Goal: Communication & Community: Share content

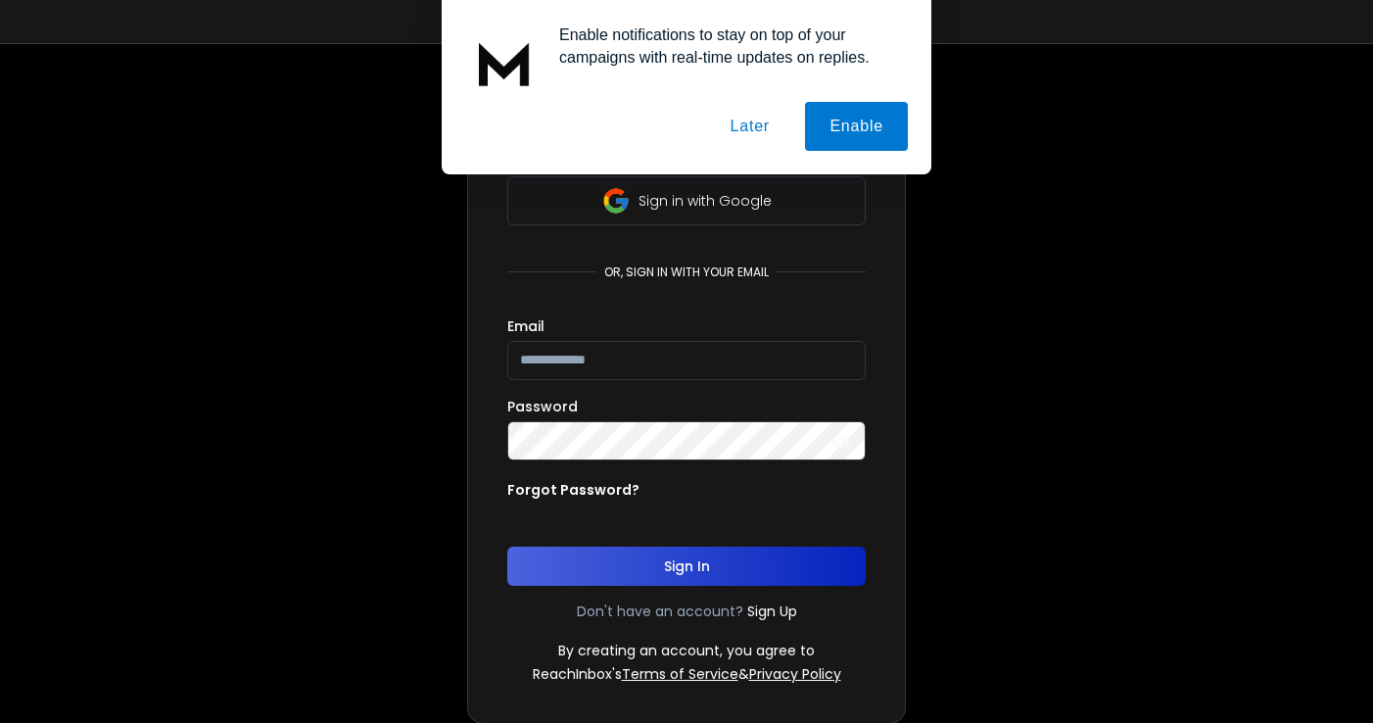
click at [754, 370] on input "email" at bounding box center [686, 360] width 358 height 39
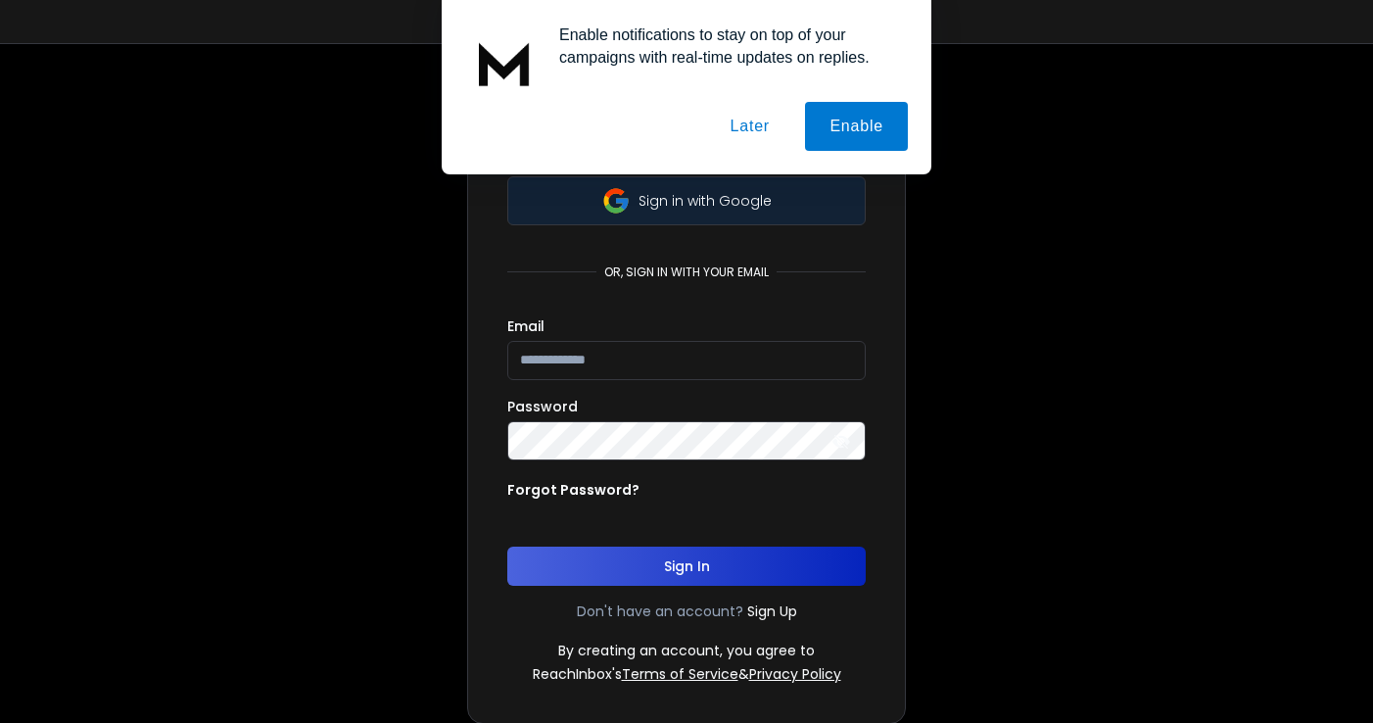
paste input "**********"
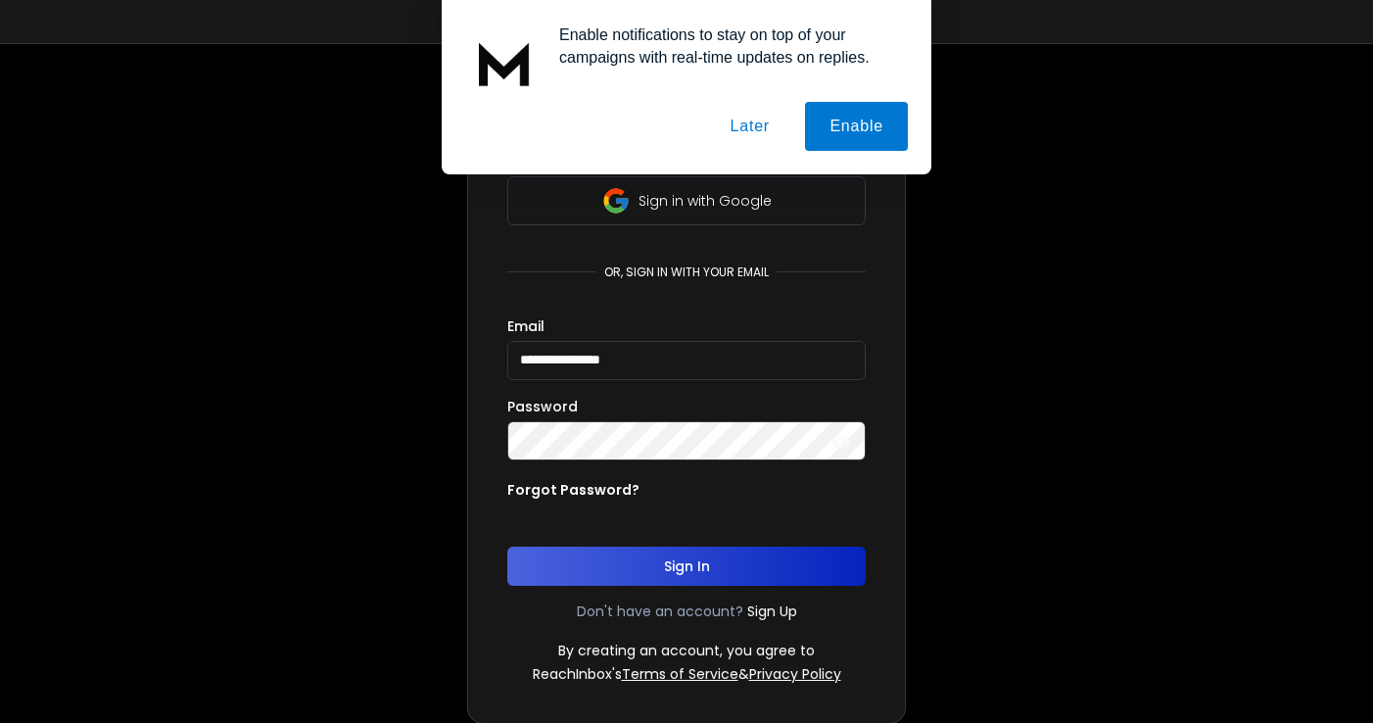
type input "**********"
click at [758, 124] on button "Later" at bounding box center [749, 126] width 88 height 49
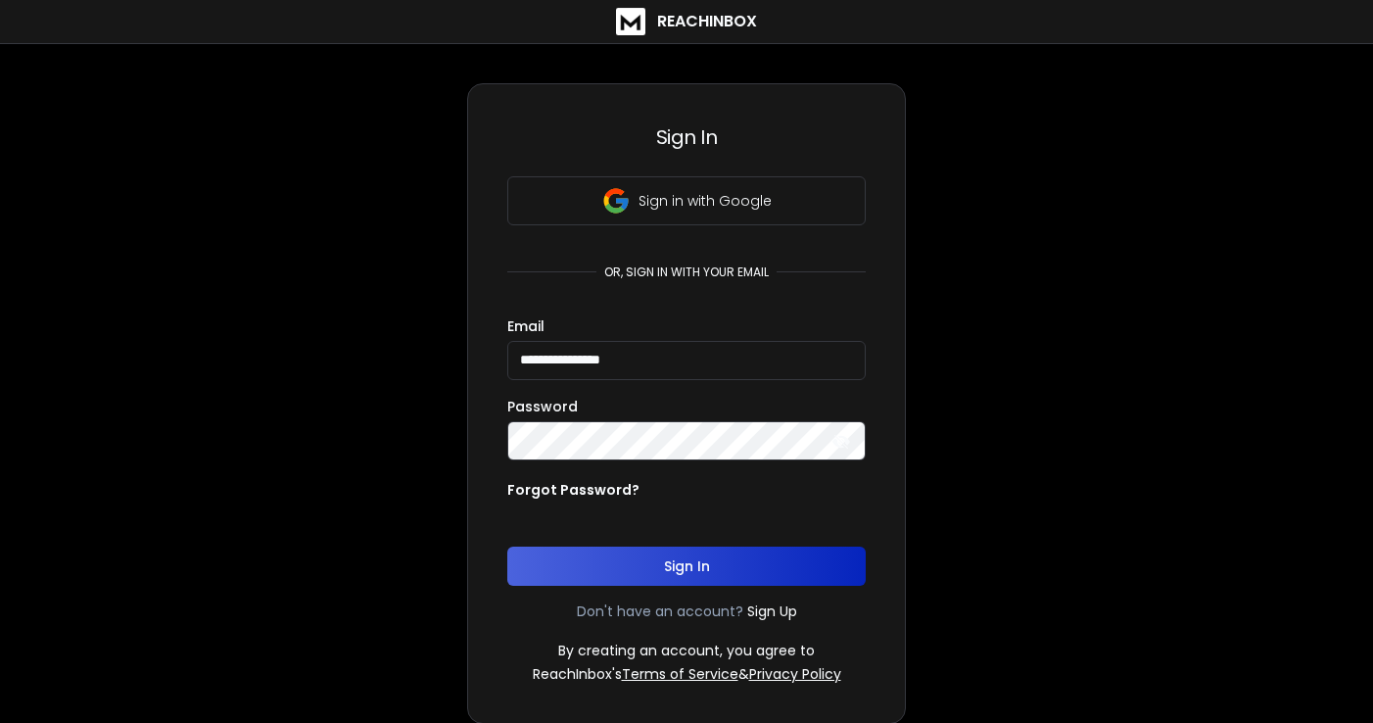
click at [740, 554] on button "Sign In" at bounding box center [686, 566] width 358 height 39
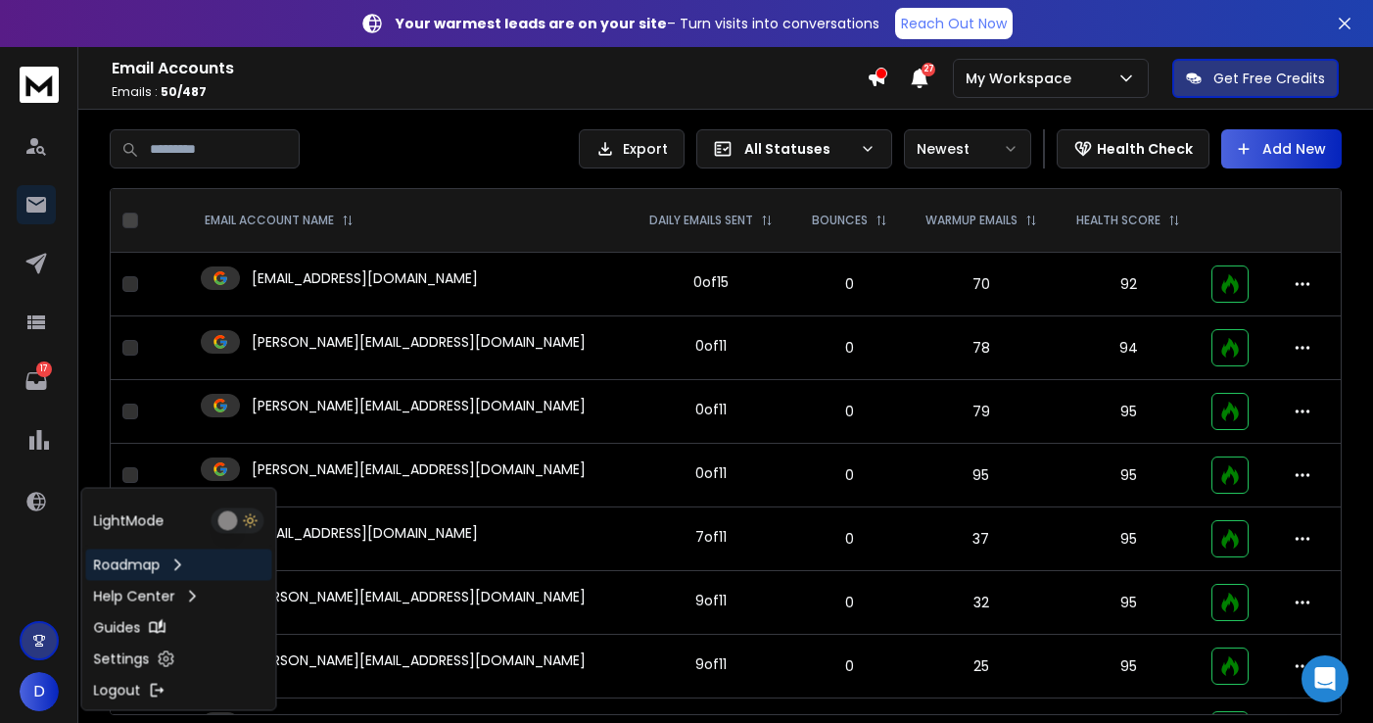
click at [241, 522] on button "button" at bounding box center [238, 520] width 53 height 25
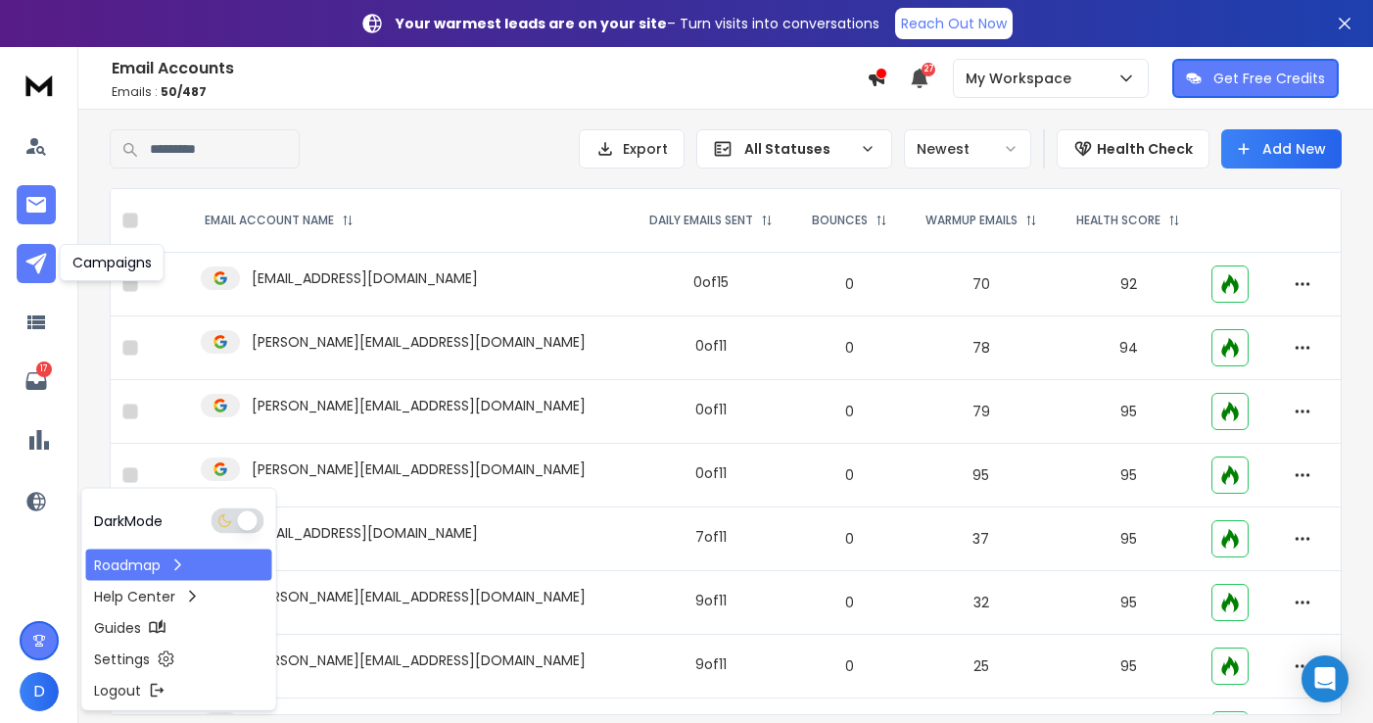
click at [33, 259] on icon at bounding box center [35, 263] width 21 height 21
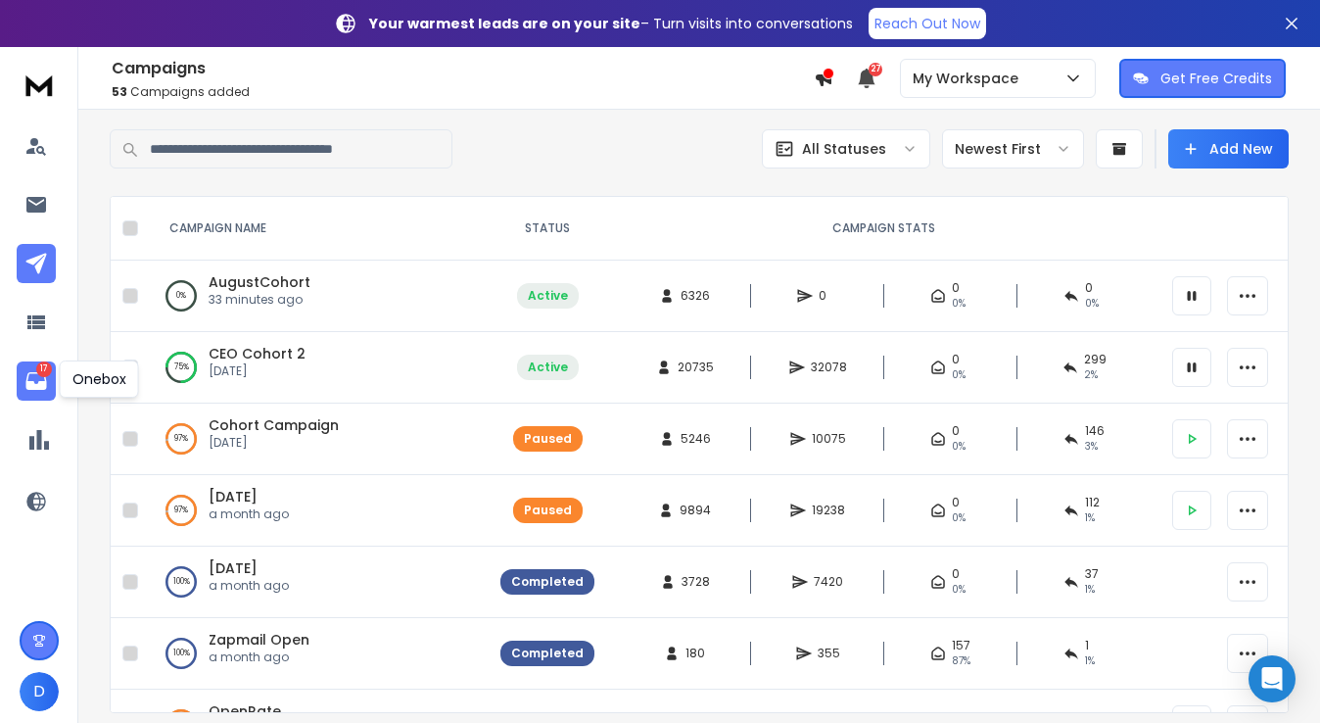
click at [44, 371] on p "17" at bounding box center [44, 369] width 16 height 16
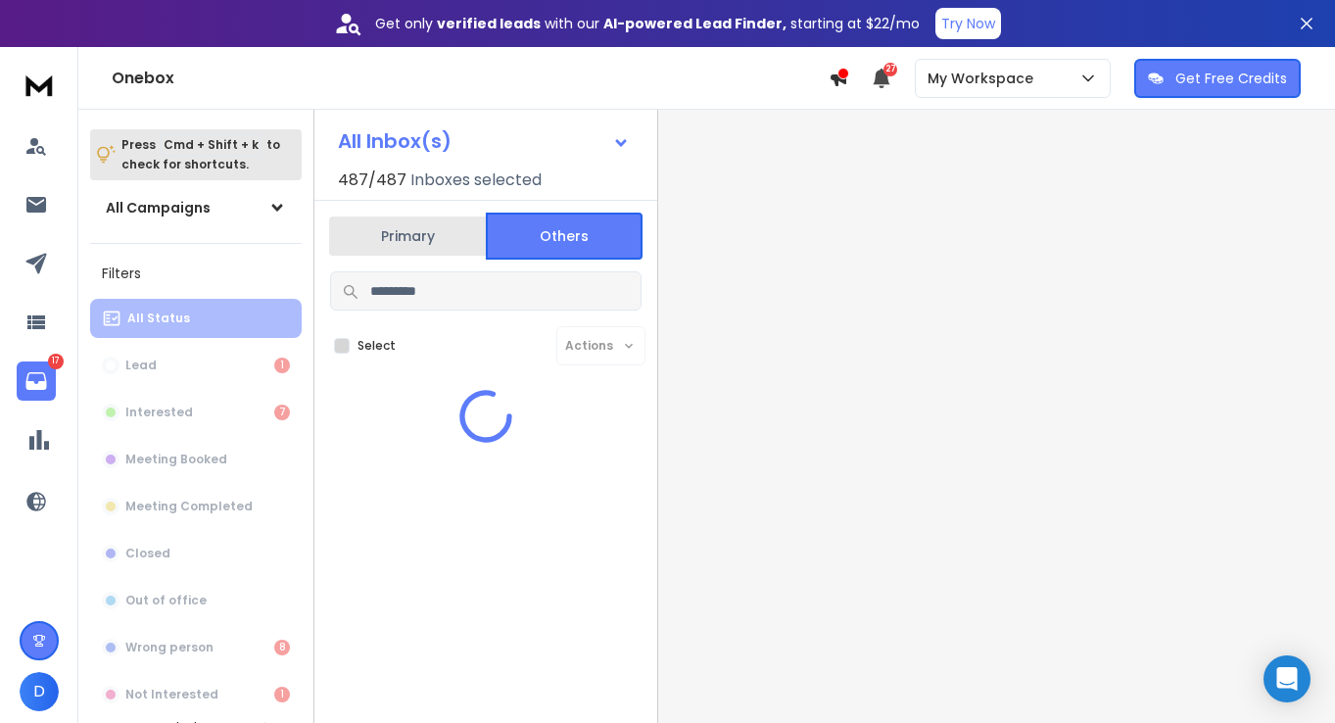
click at [575, 230] on button "Others" at bounding box center [564, 236] width 157 height 47
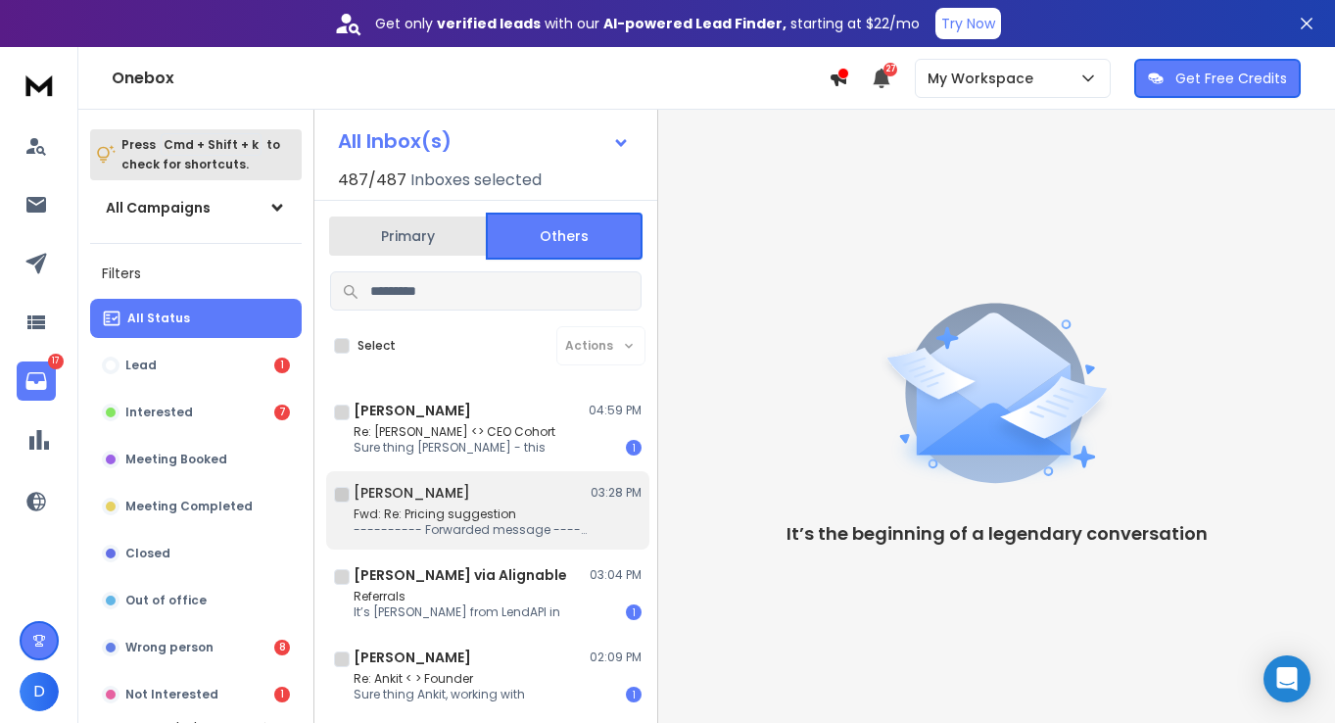
click at [555, 500] on div "[PERSON_NAME] 03:28 PM" at bounding box center [498, 493] width 288 height 20
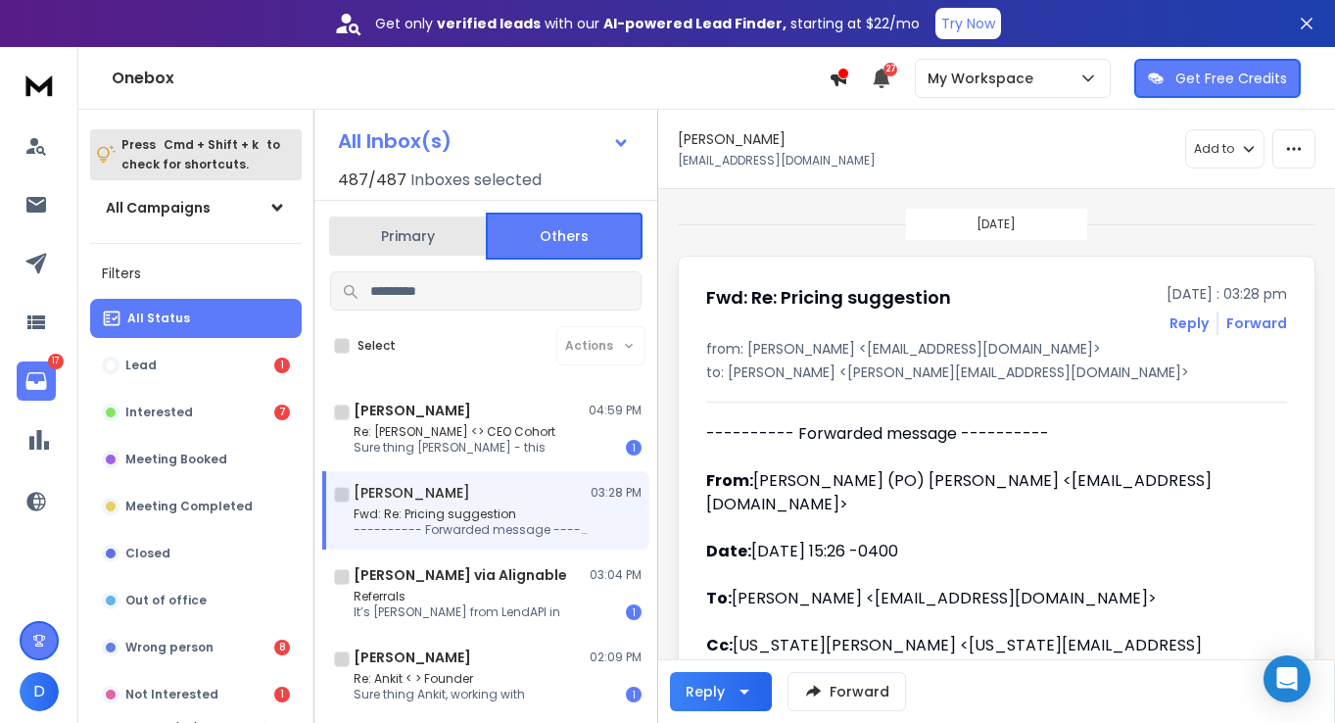
click at [1227, 319] on div "Forward" at bounding box center [1256, 323] width 61 height 20
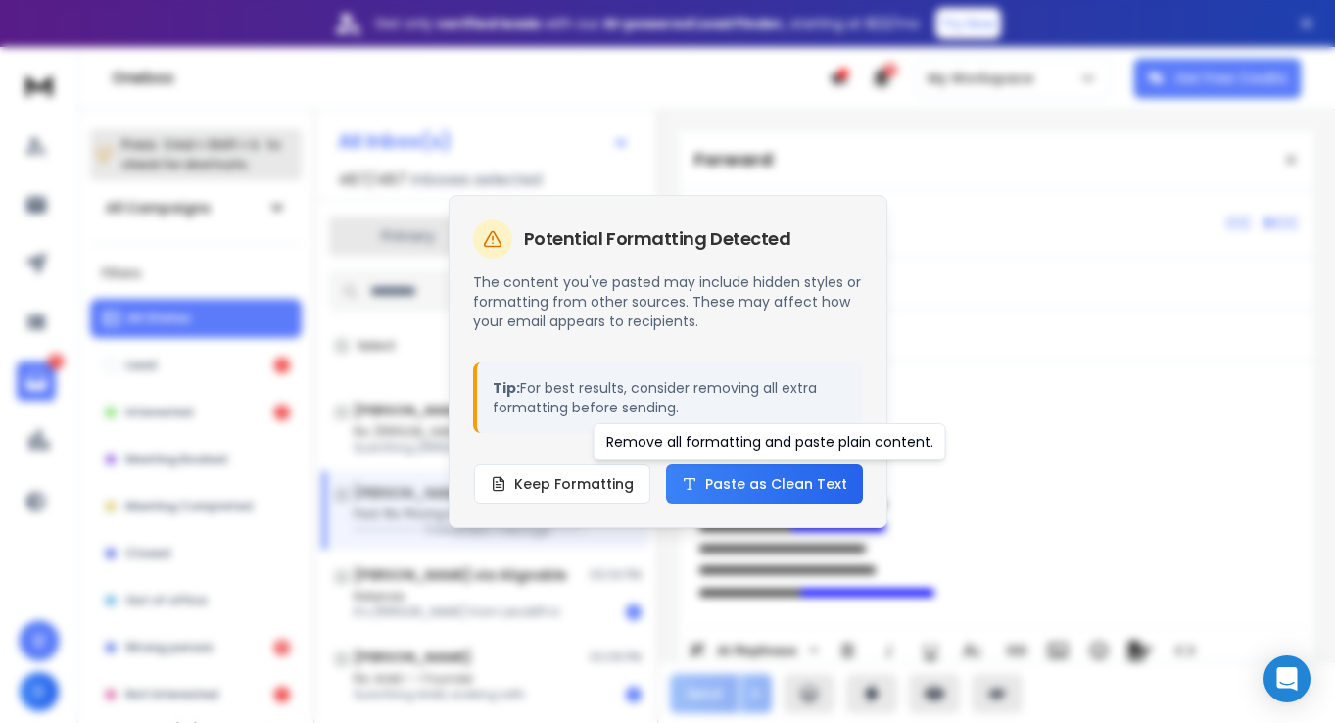
click at [733, 490] on button "Paste as Clean Text" at bounding box center [764, 483] width 197 height 39
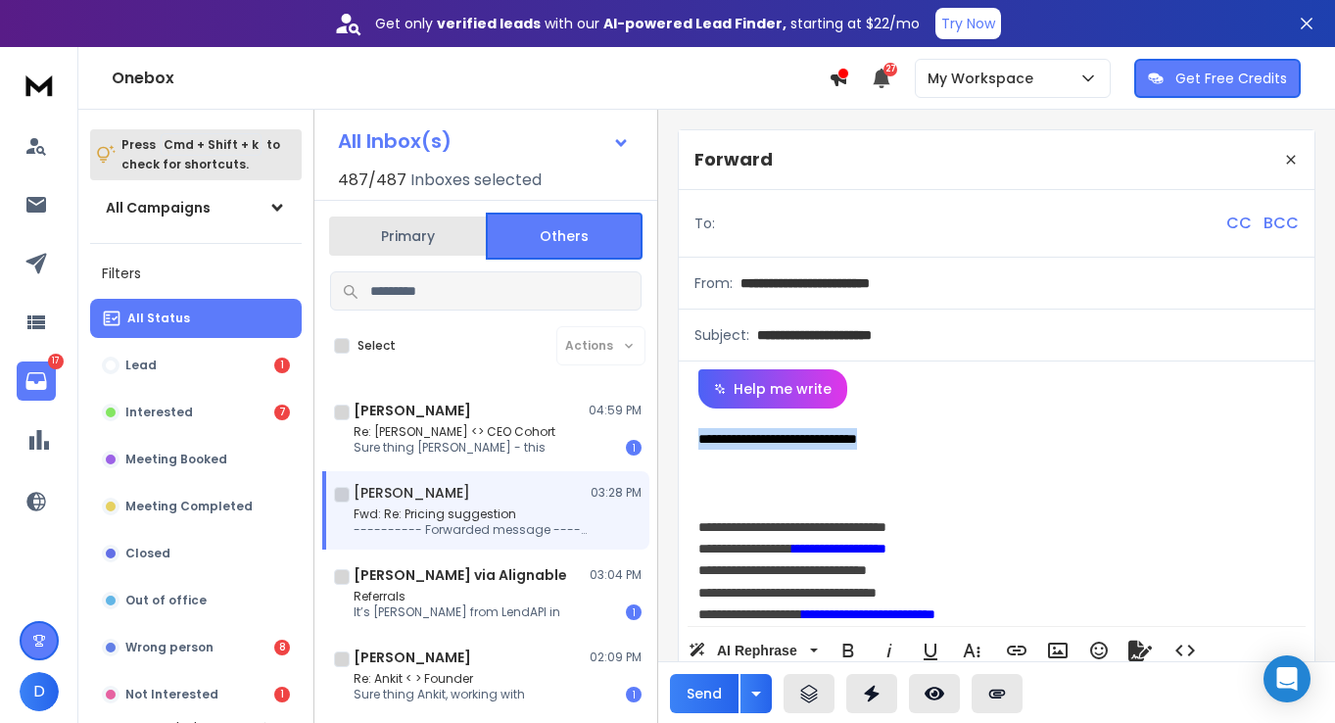
drag, startPoint x: 928, startPoint y: 441, endPoint x: 655, endPoint y: 440, distance: 272.3
click at [679, 440] on div "**********" at bounding box center [997, 515] width 636 height 214
copy div "**********"
click at [768, 234] on input at bounding box center [791, 223] width 137 height 35
paste input "**********"
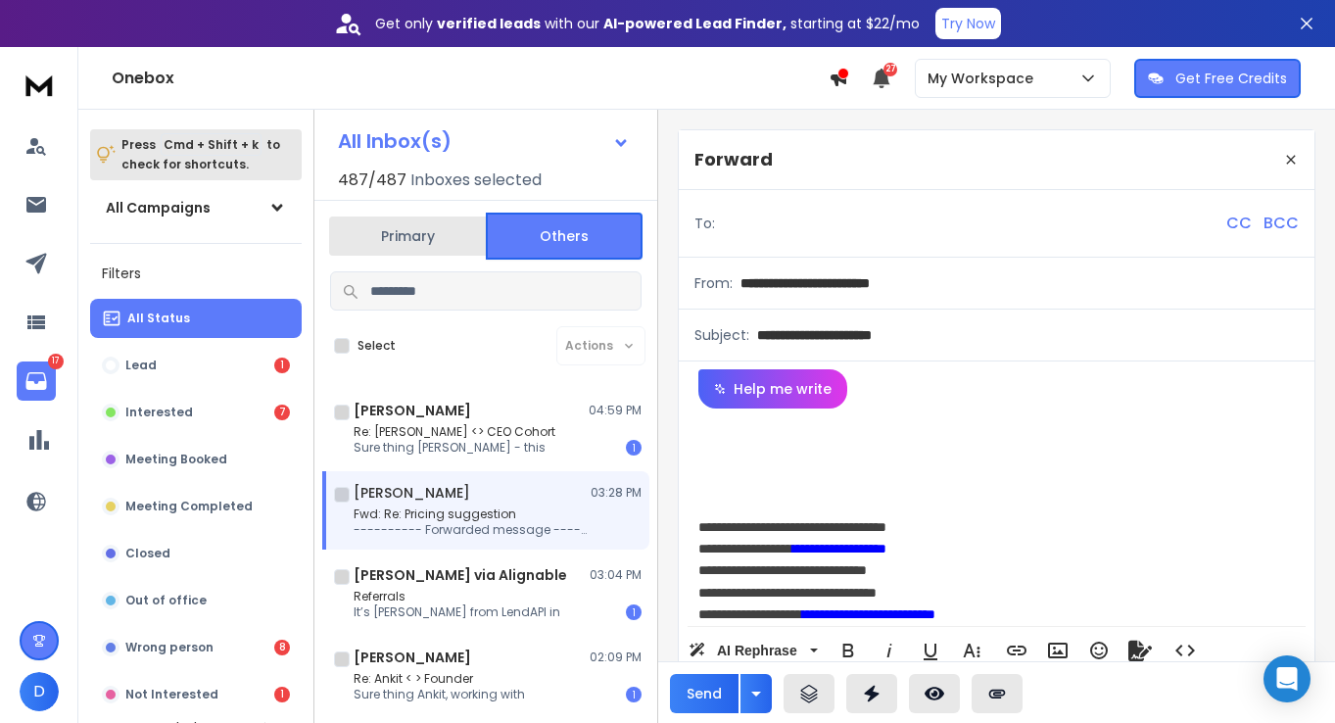
type input "**********"
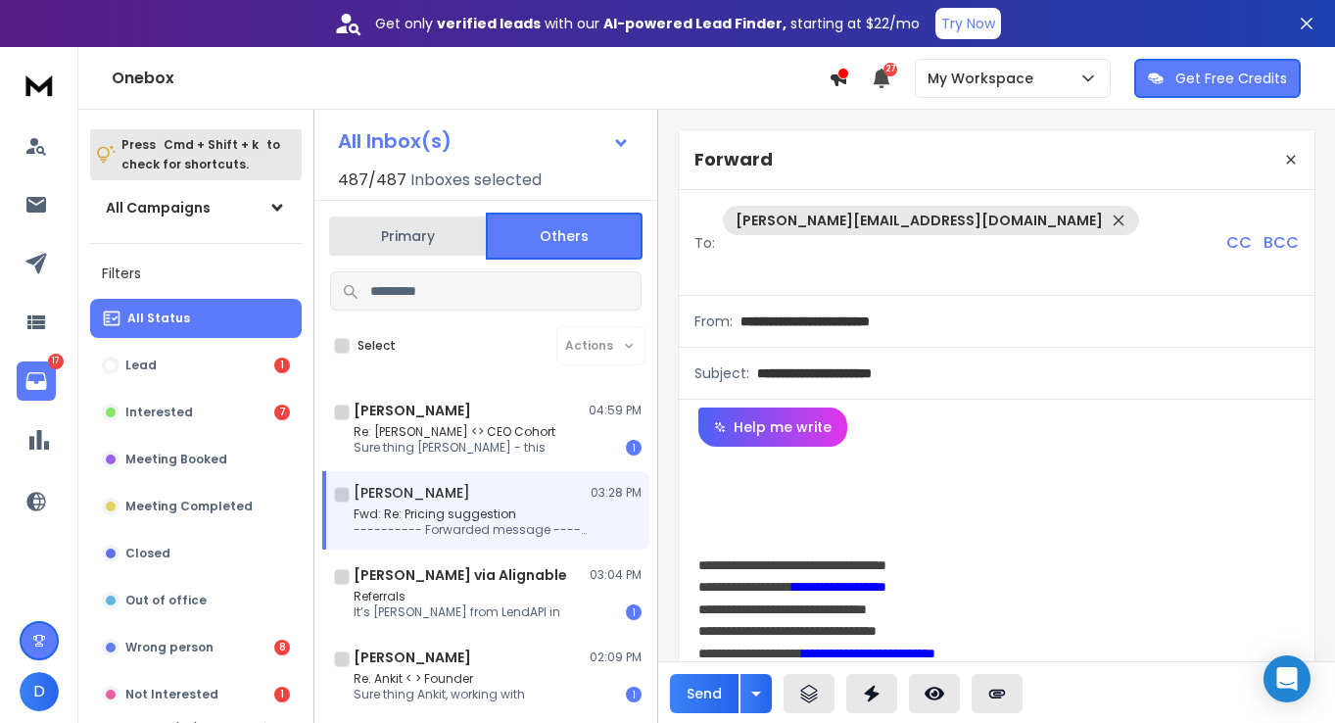
click at [755, 480] on div at bounding box center [981, 477] width 567 height 22
click at [740, 504] on div at bounding box center [996, 500] width 597 height 22
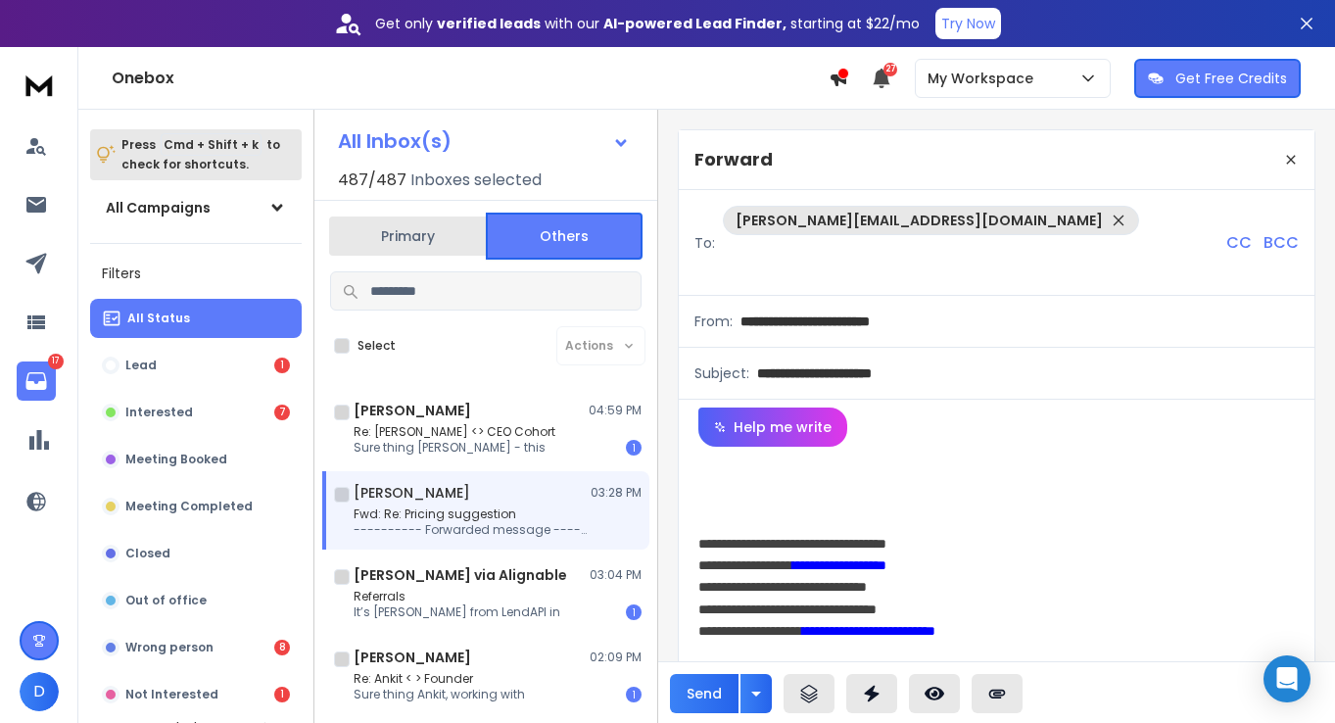
click at [752, 488] on div at bounding box center [996, 477] width 597 height 22
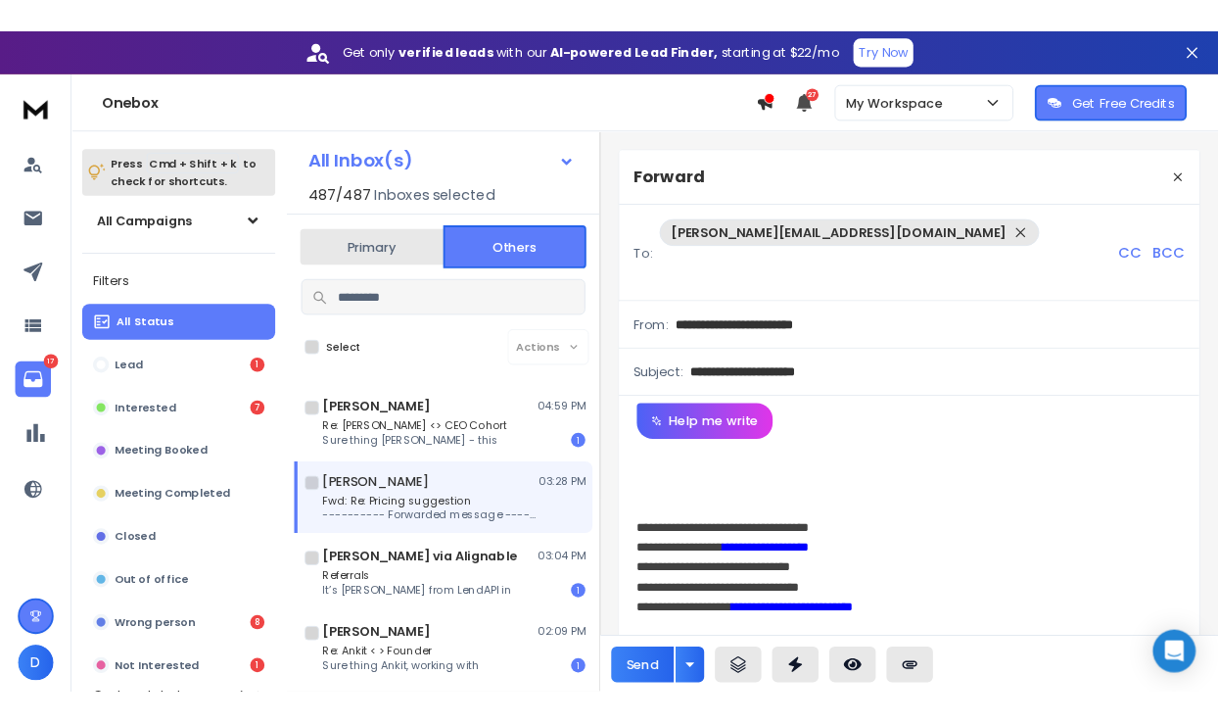
scroll to position [383, 0]
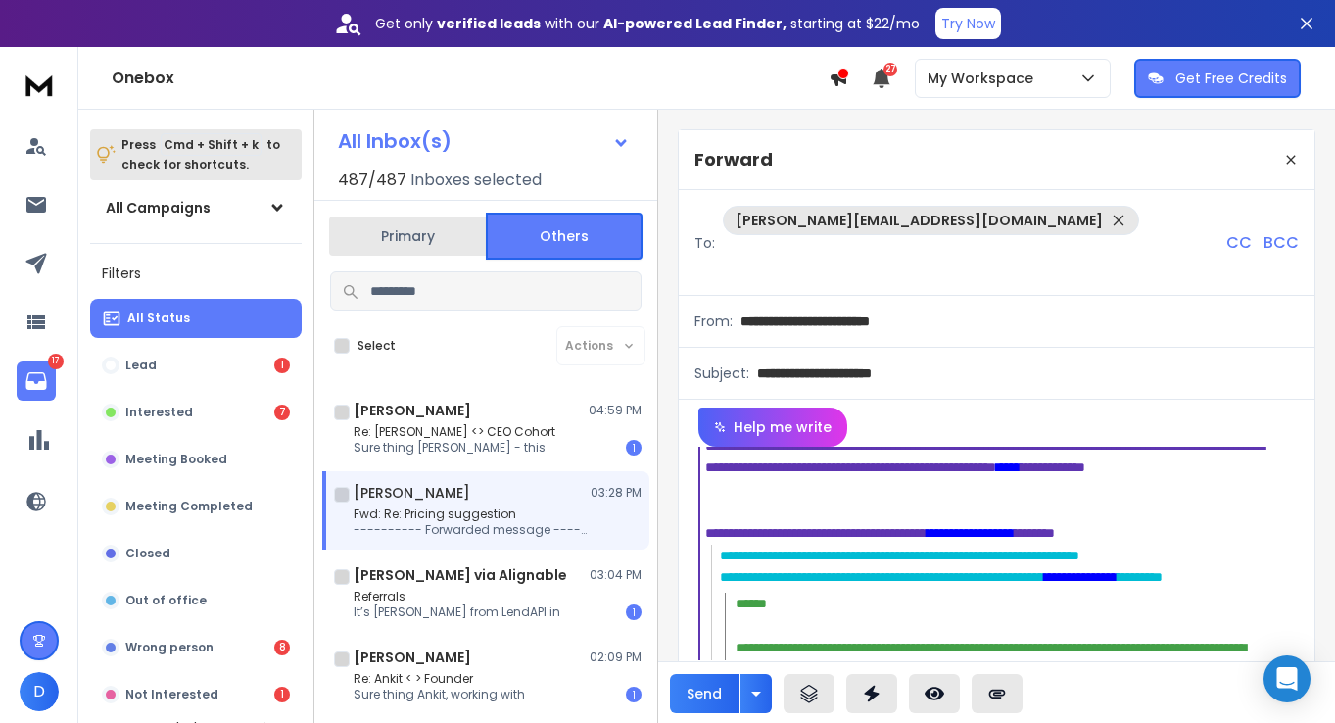
click at [698, 689] on button "Send" at bounding box center [704, 693] width 69 height 39
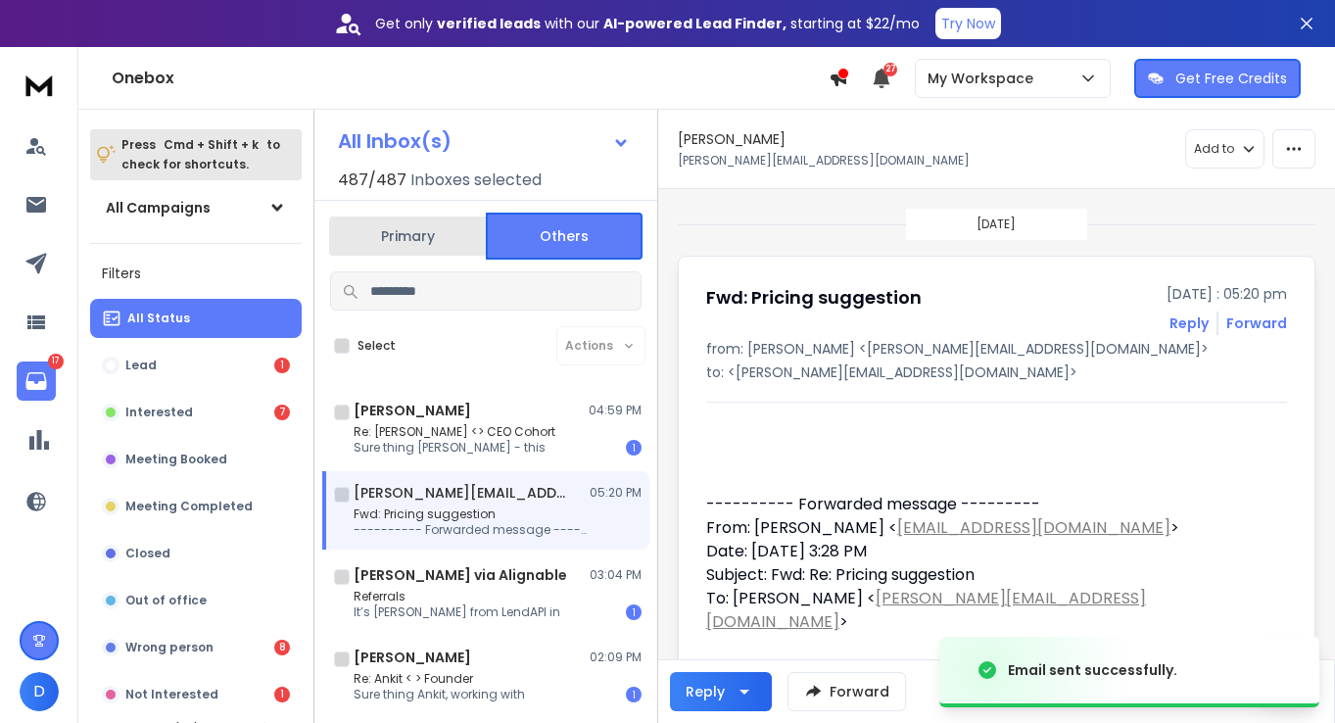
click at [428, 275] on input at bounding box center [485, 290] width 311 height 39
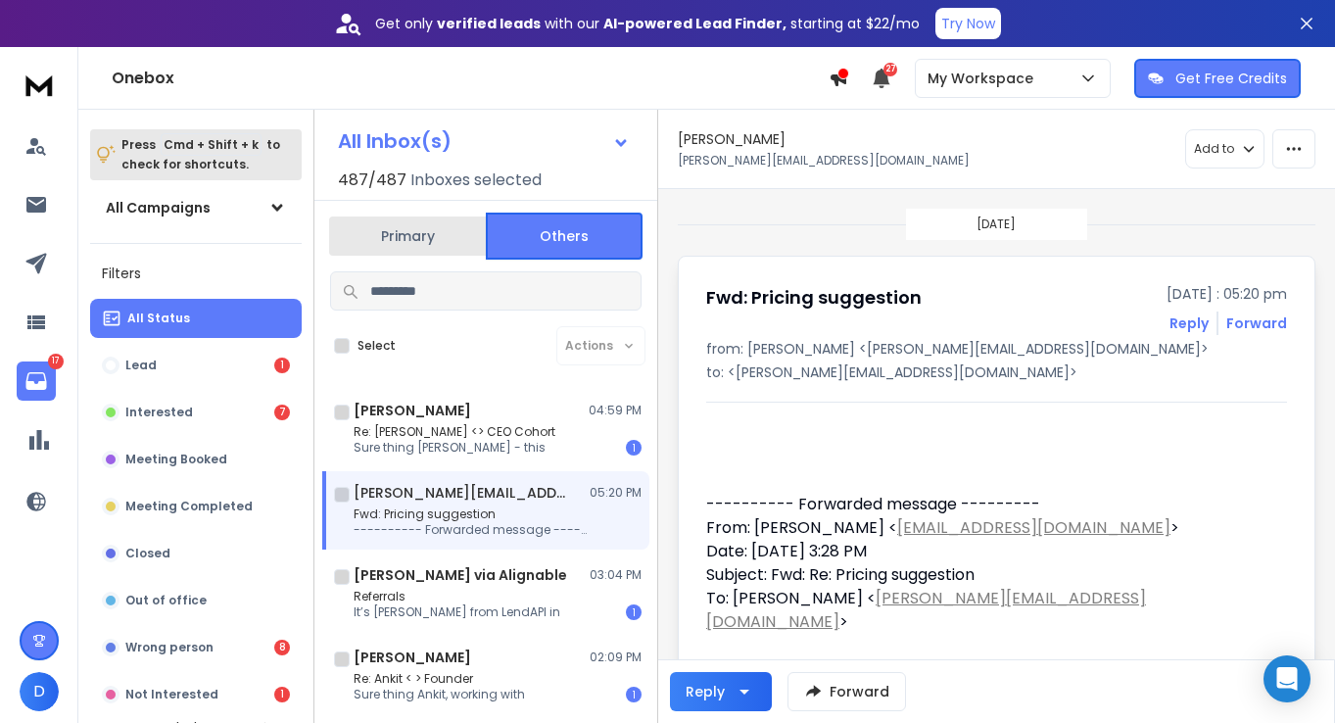
click at [448, 233] on button "Primary" at bounding box center [407, 236] width 157 height 43
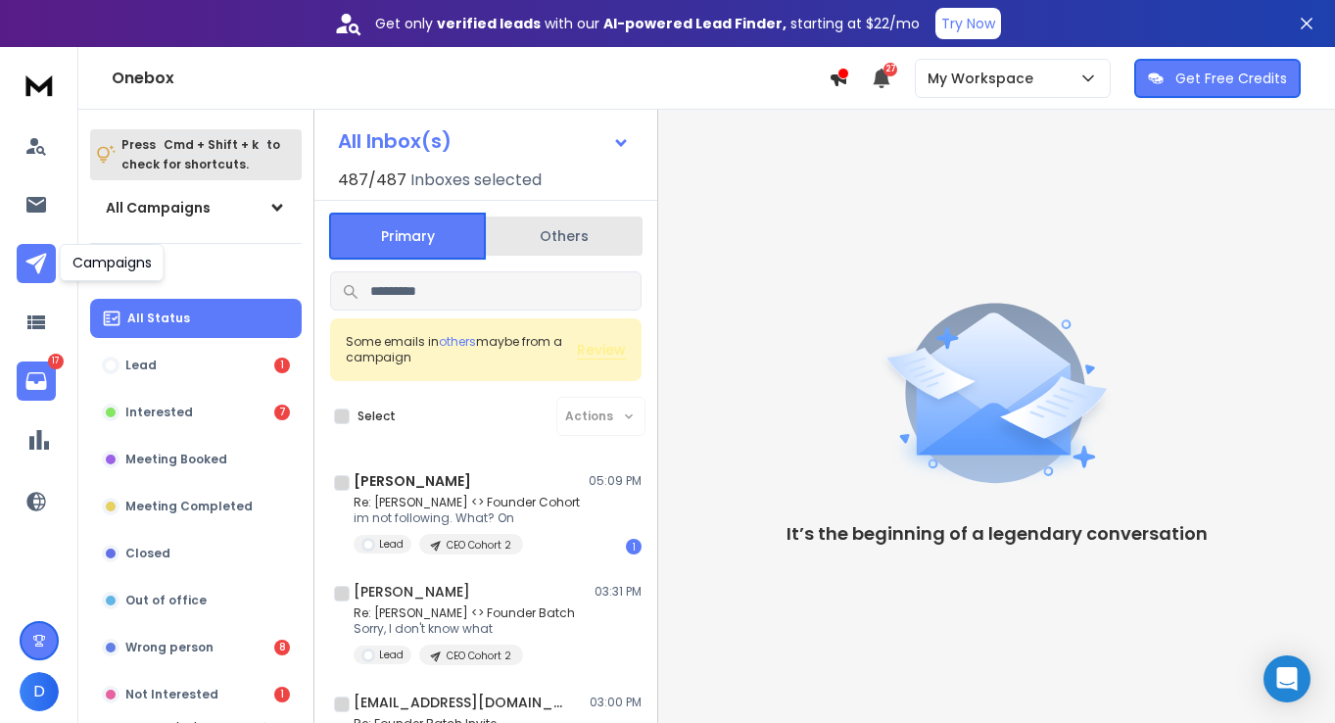
click at [33, 250] on link at bounding box center [36, 263] width 39 height 39
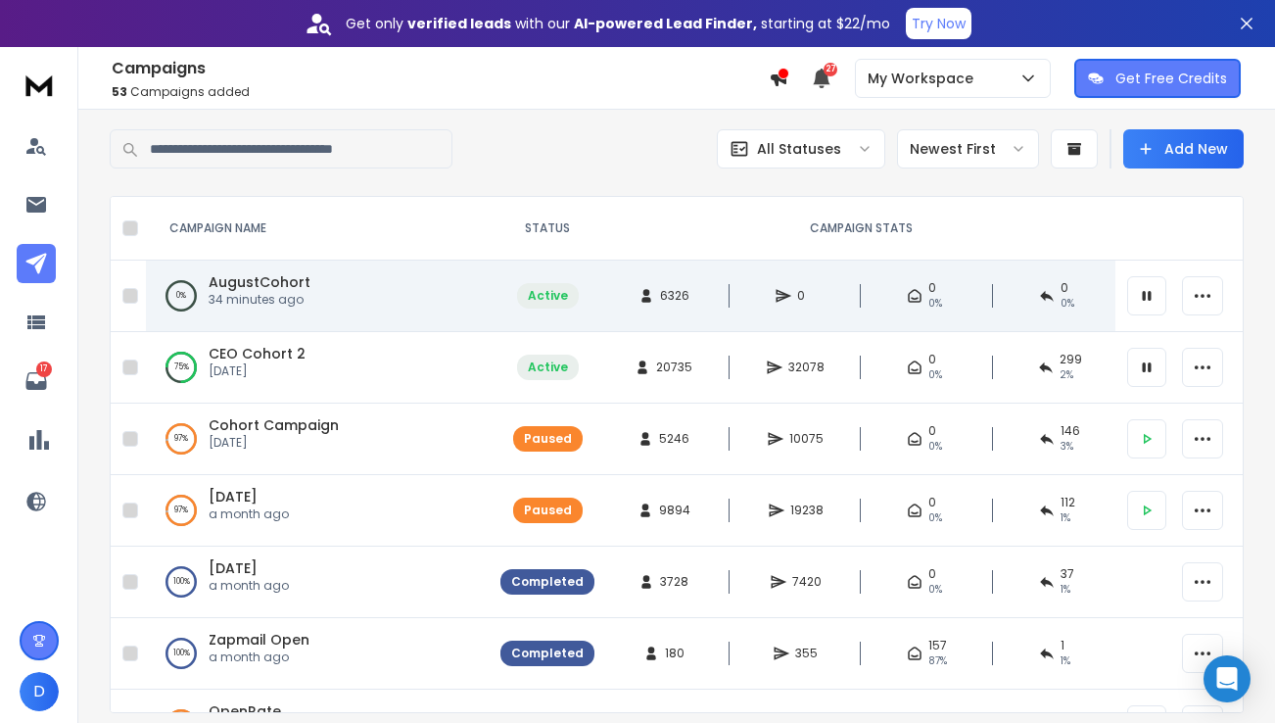
click at [297, 297] on p "34 minutes ago" at bounding box center [260, 300] width 102 height 16
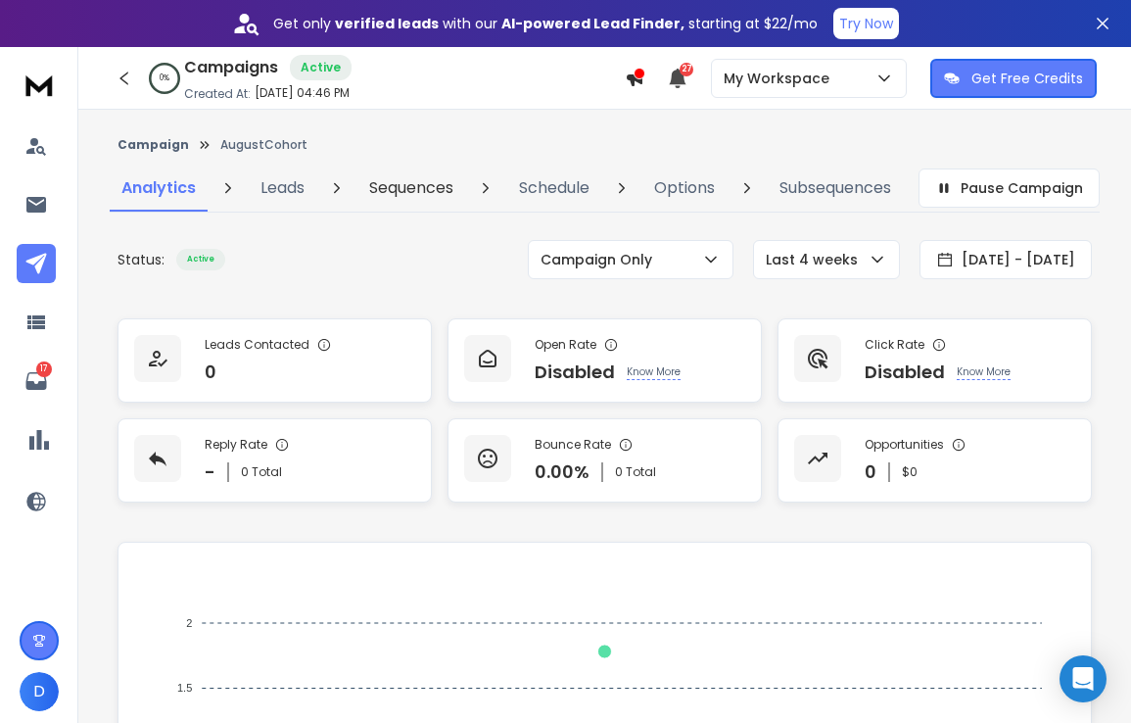
click at [445, 175] on link "Sequences" at bounding box center [412, 188] width 108 height 47
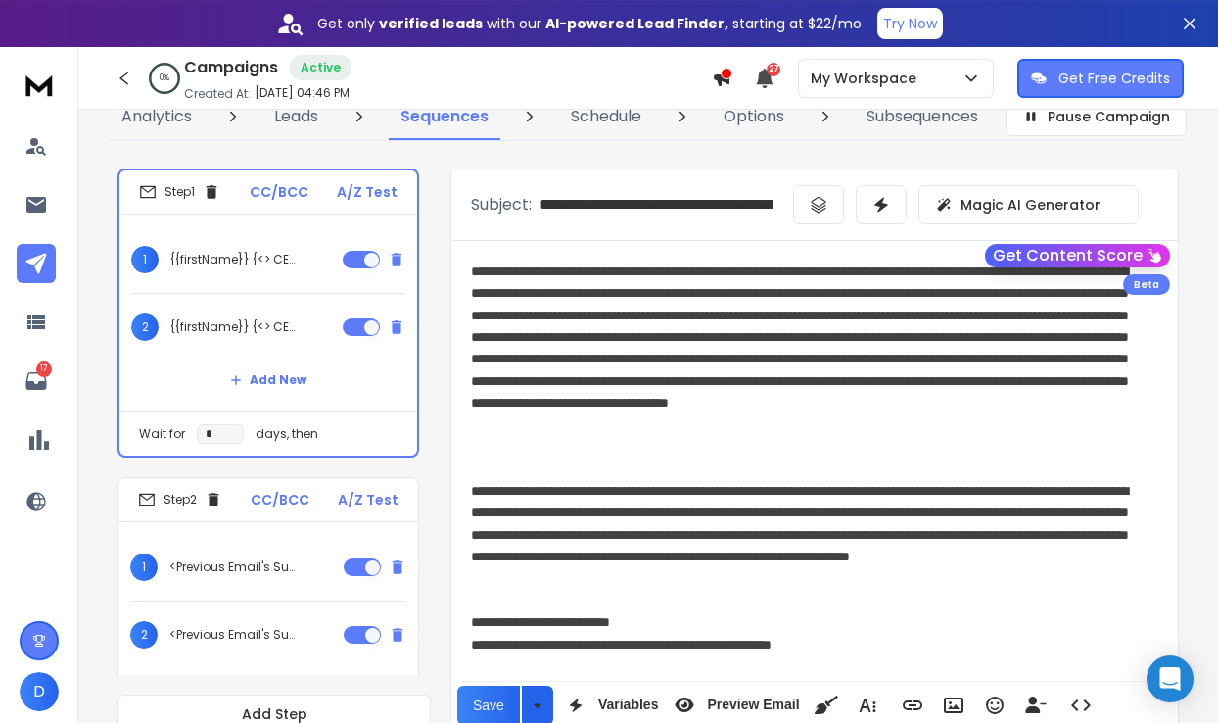
scroll to position [110, 0]
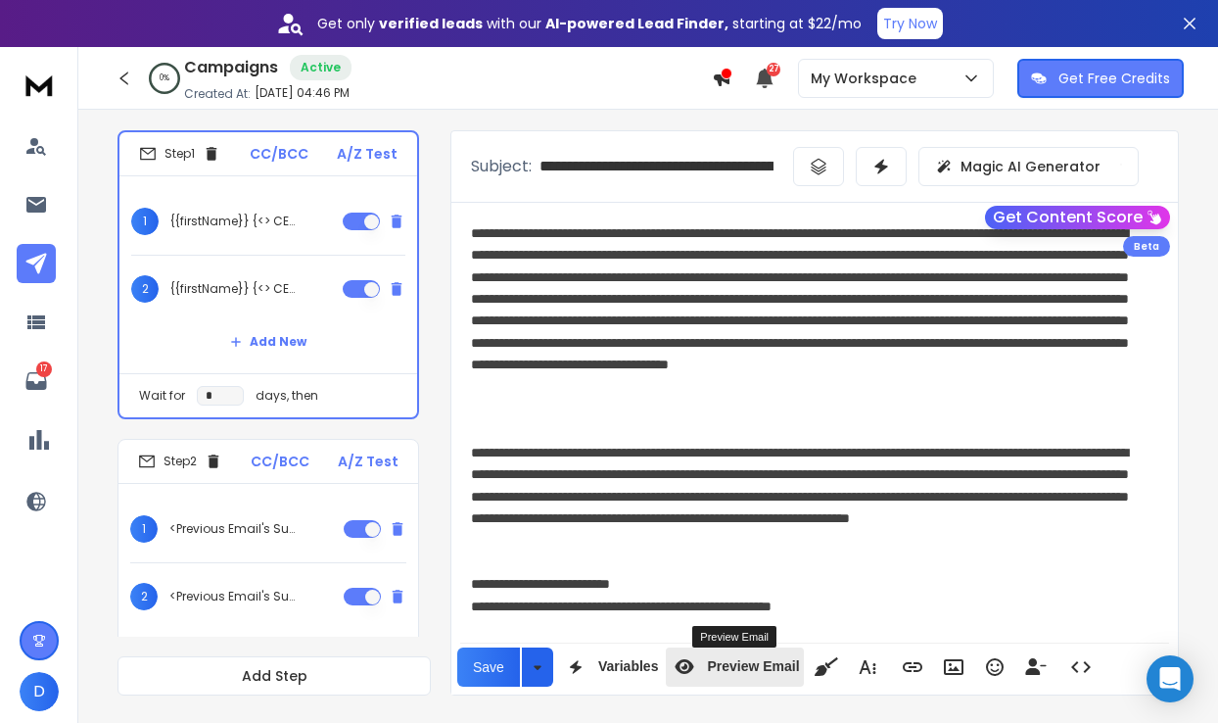
click at [723, 662] on span "Preview Email" at bounding box center [753, 666] width 100 height 17
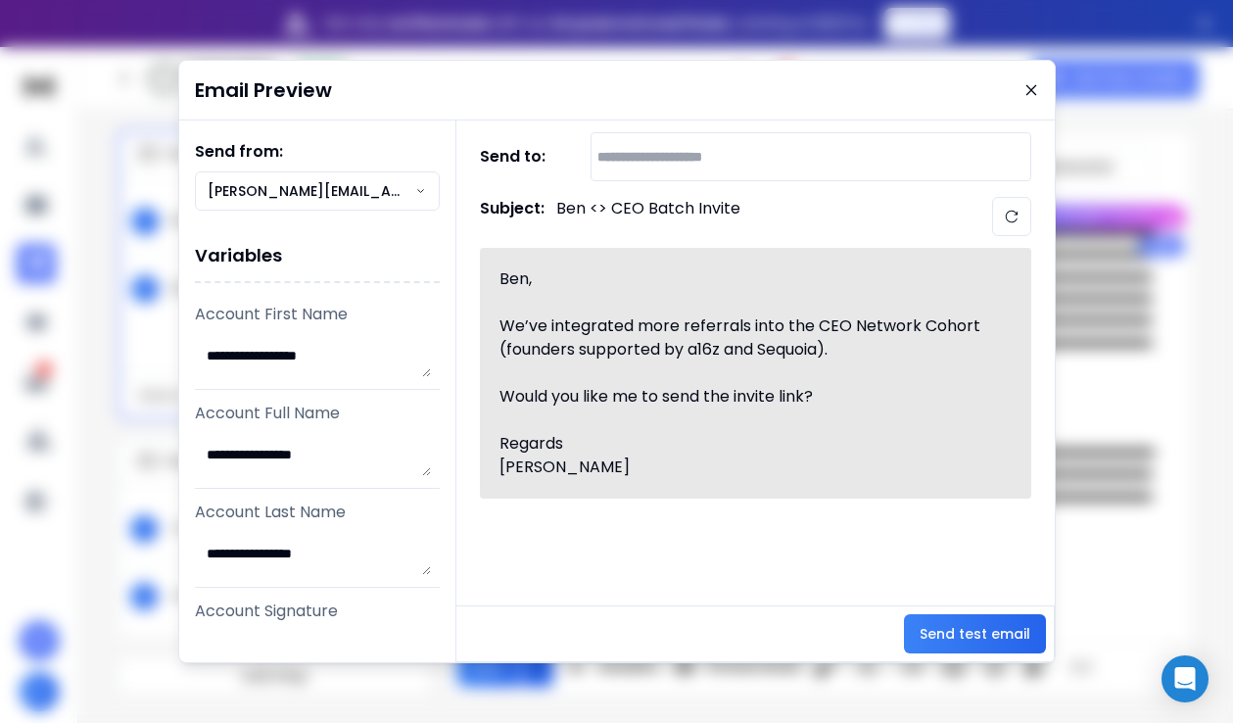
click at [1030, 92] on icon at bounding box center [1032, 90] width 16 height 16
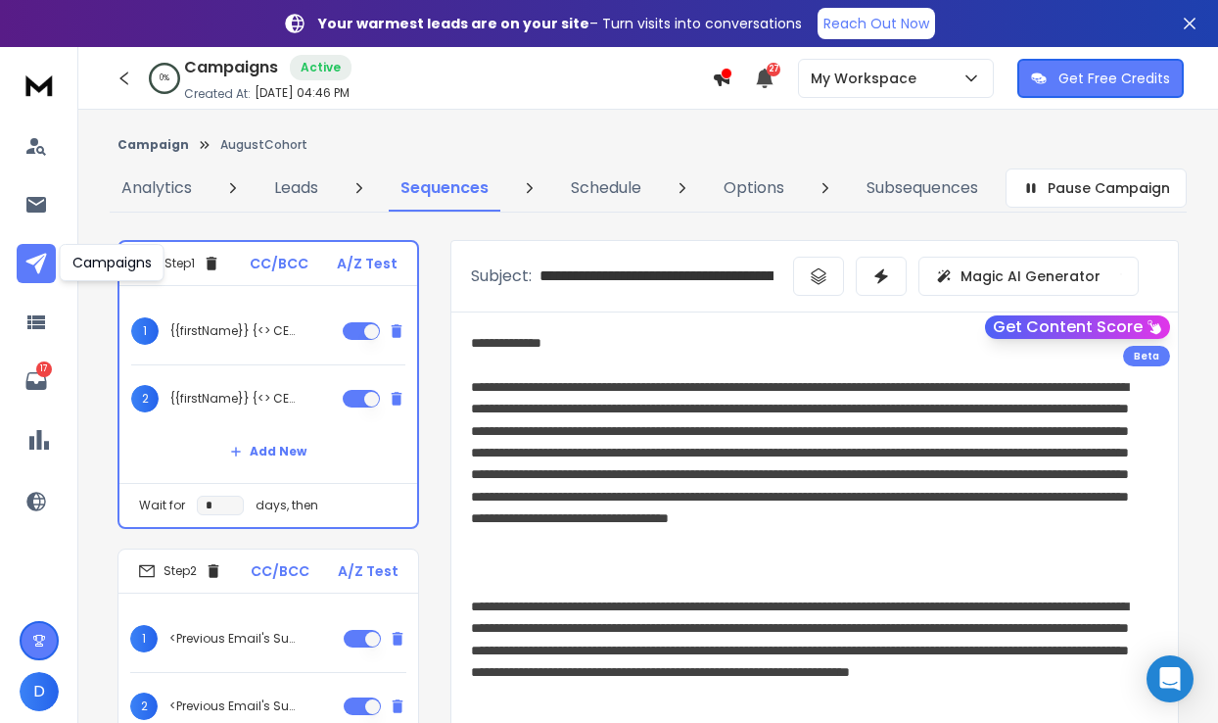
click at [52, 261] on link at bounding box center [36, 263] width 39 height 39
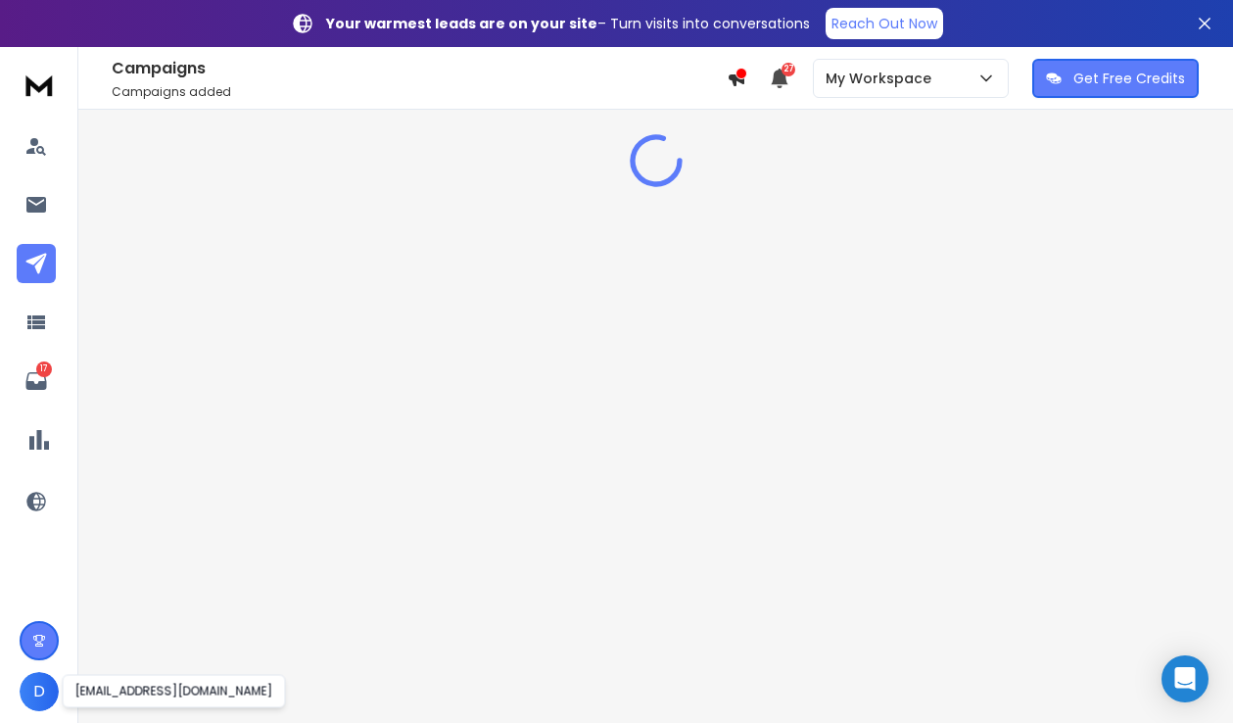
click at [47, 692] on span "D" at bounding box center [39, 691] width 39 height 39
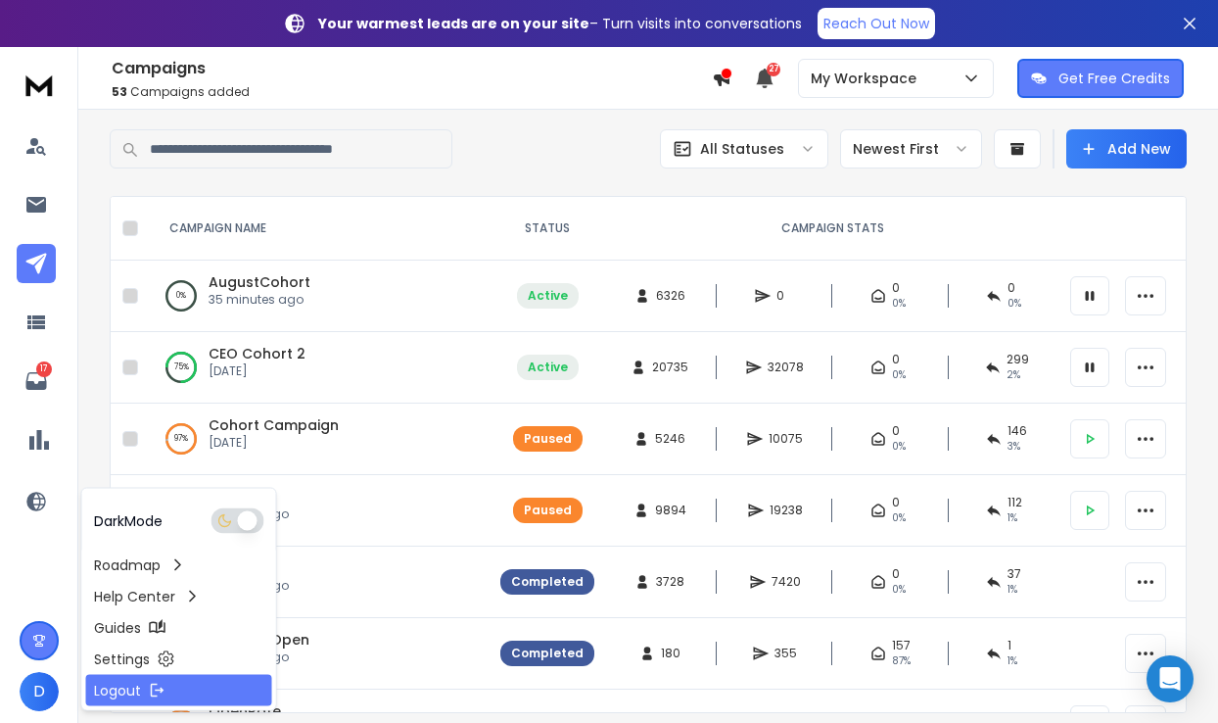
click at [171, 698] on div "Logout" at bounding box center [179, 690] width 186 height 31
